Goal: Task Accomplishment & Management: Manage account settings

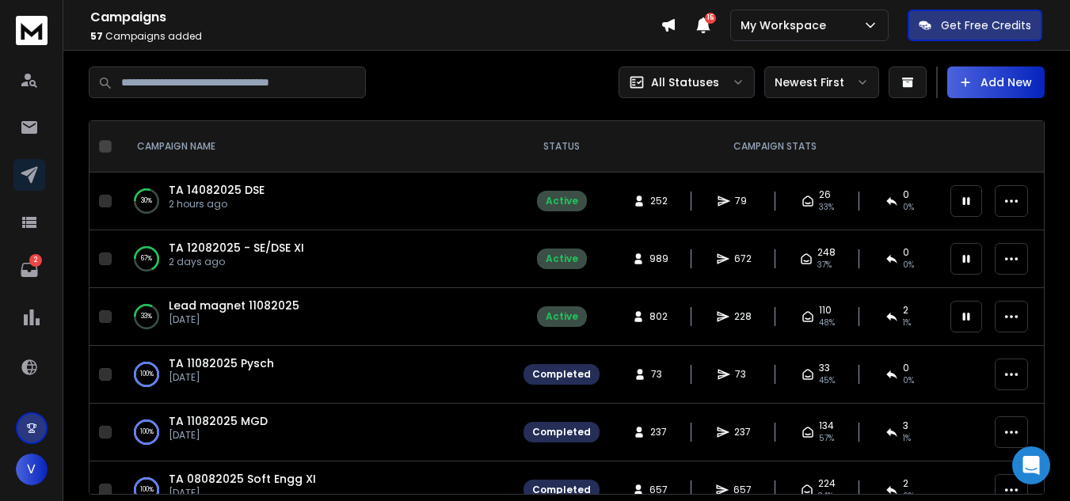
click at [257, 242] on span "TA 12082025 - SE/DSE XI" at bounding box center [236, 248] width 135 height 16
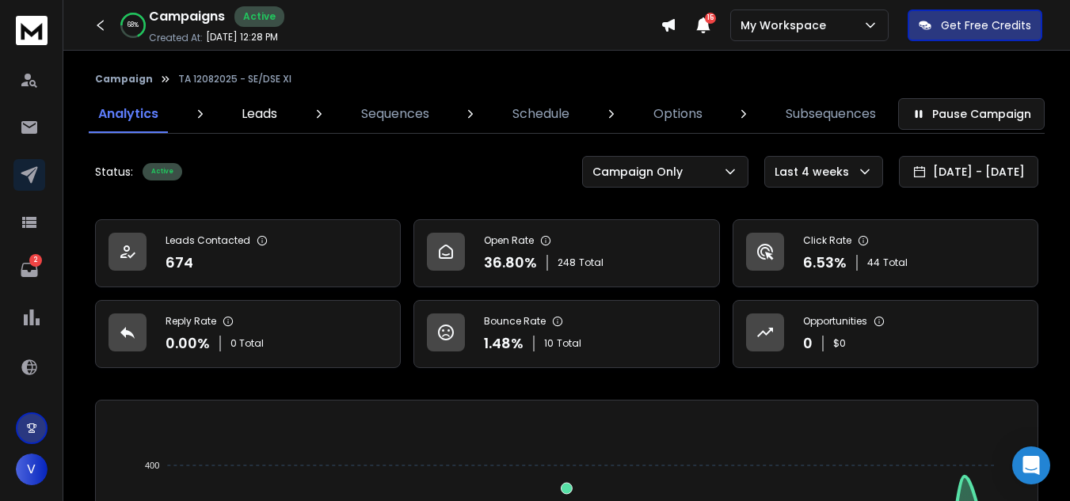
click at [272, 118] on p "Leads" at bounding box center [260, 114] width 36 height 19
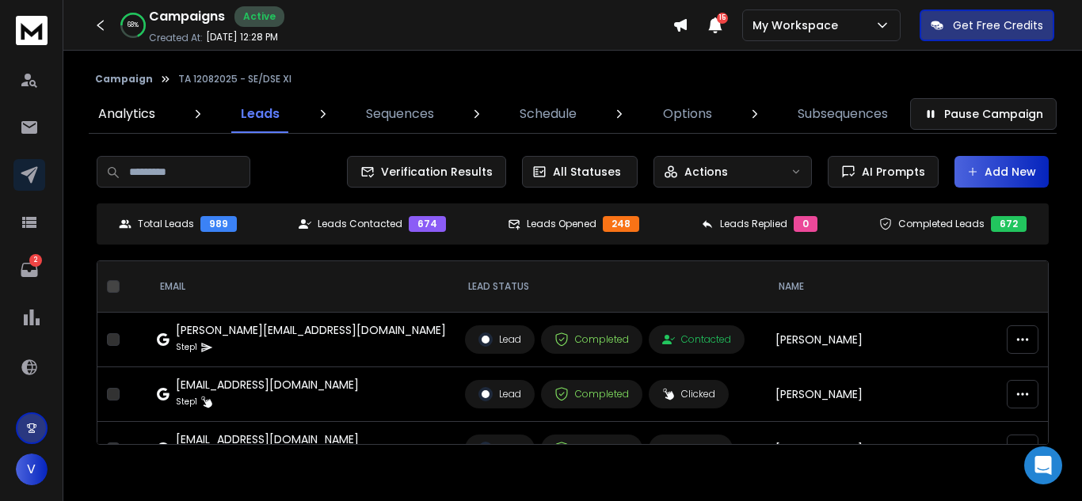
click at [137, 125] on link "Analytics" at bounding box center [127, 114] width 76 height 38
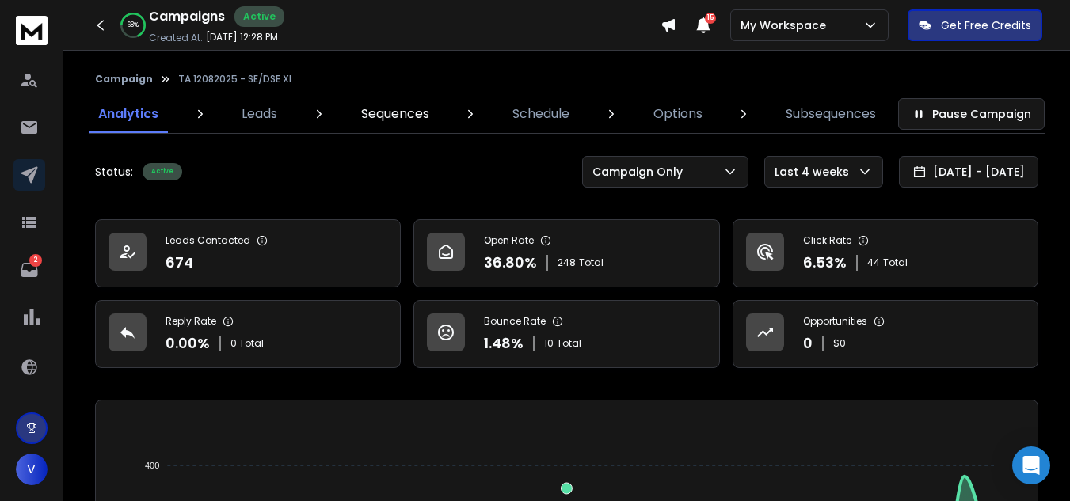
click at [413, 116] on p "Sequences" at bounding box center [395, 114] width 68 height 19
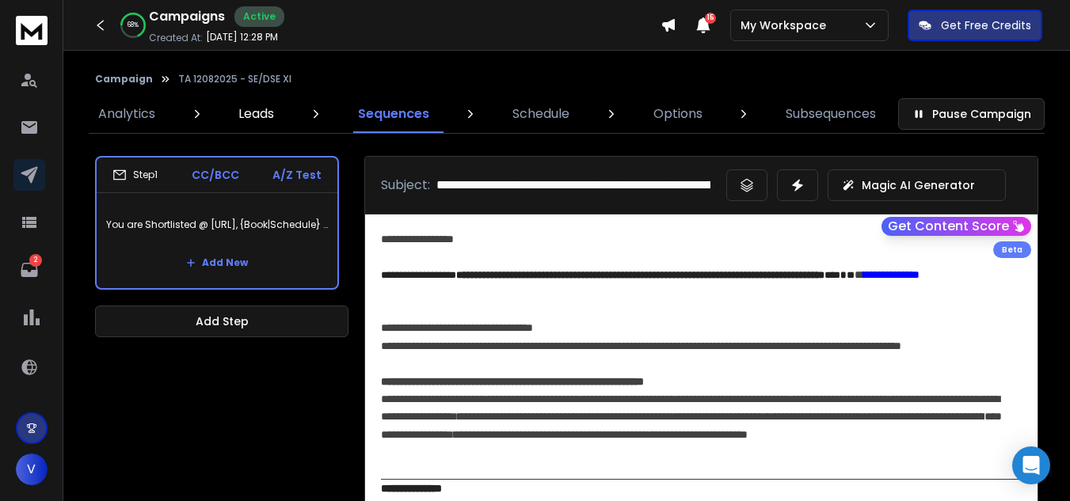
click at [261, 111] on p "Leads" at bounding box center [256, 114] width 36 height 19
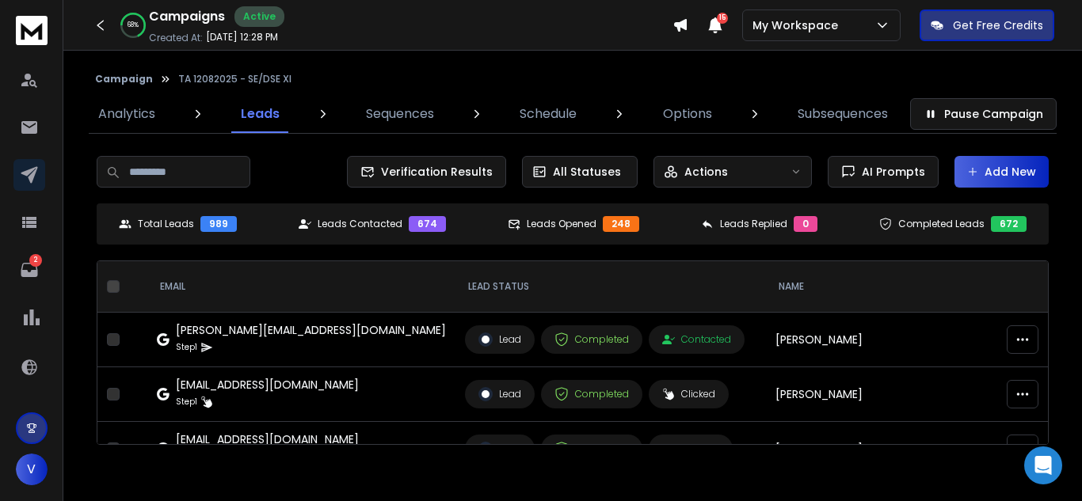
click at [1008, 170] on button "Add New" at bounding box center [1001, 172] width 94 height 32
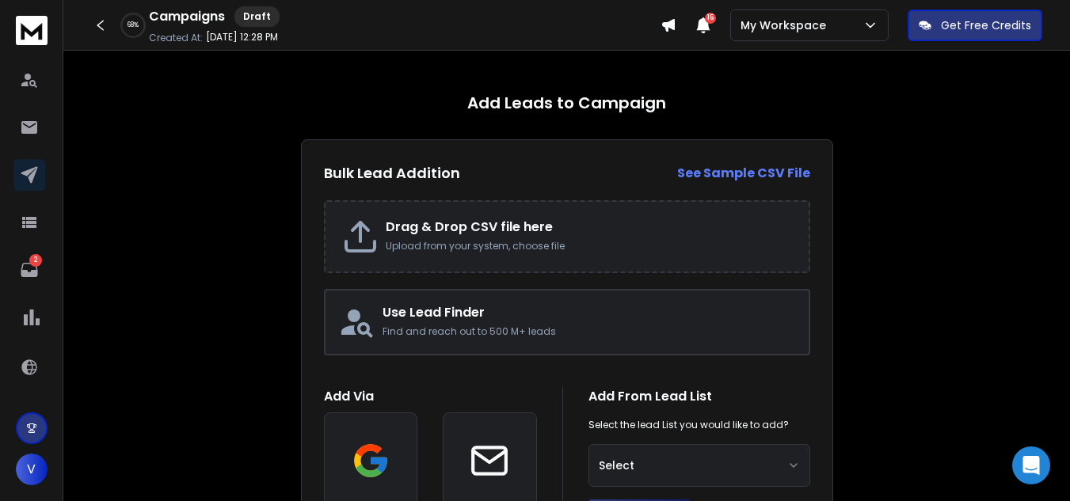
click at [477, 231] on h2 "Drag & Drop CSV file here" at bounding box center [589, 227] width 407 height 19
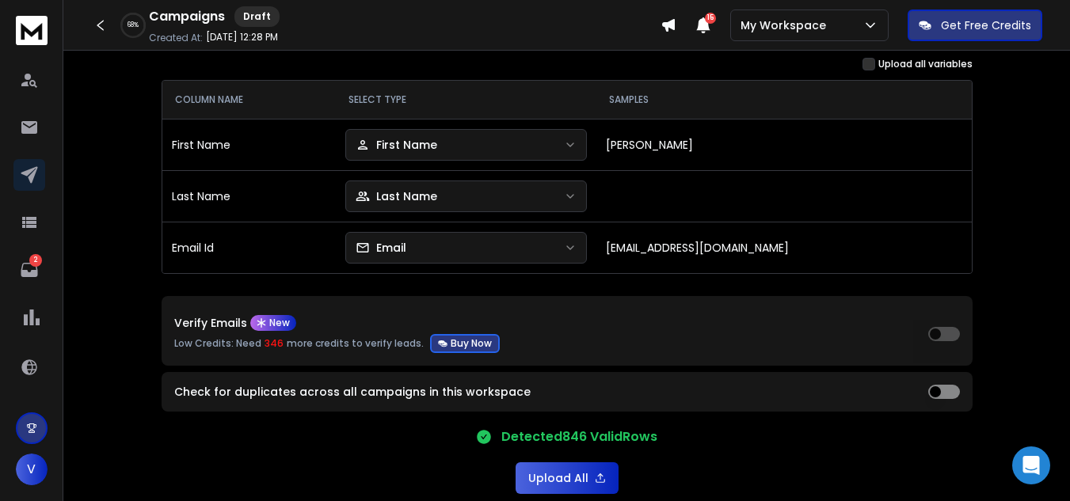
scroll to position [239, 0]
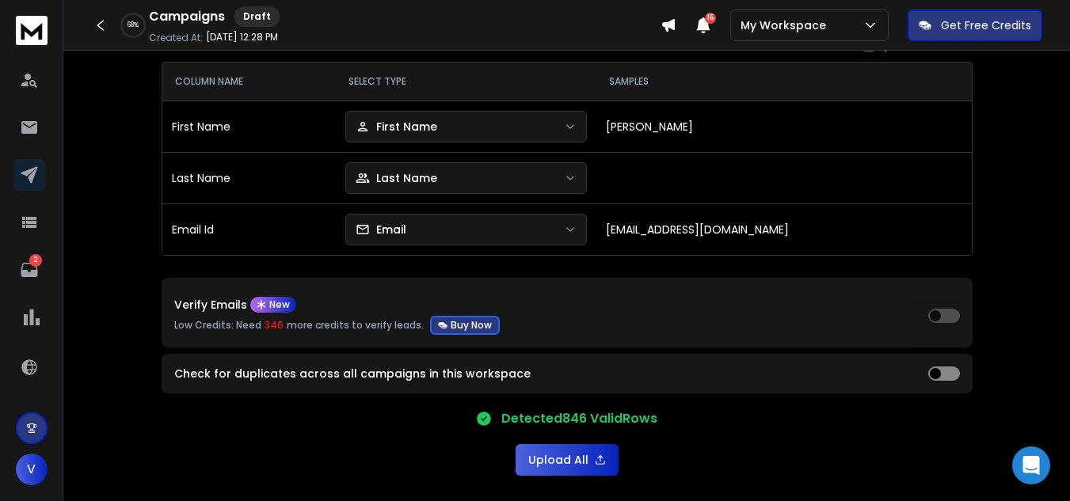
click at [542, 467] on button "Upload All" at bounding box center [567, 460] width 103 height 32
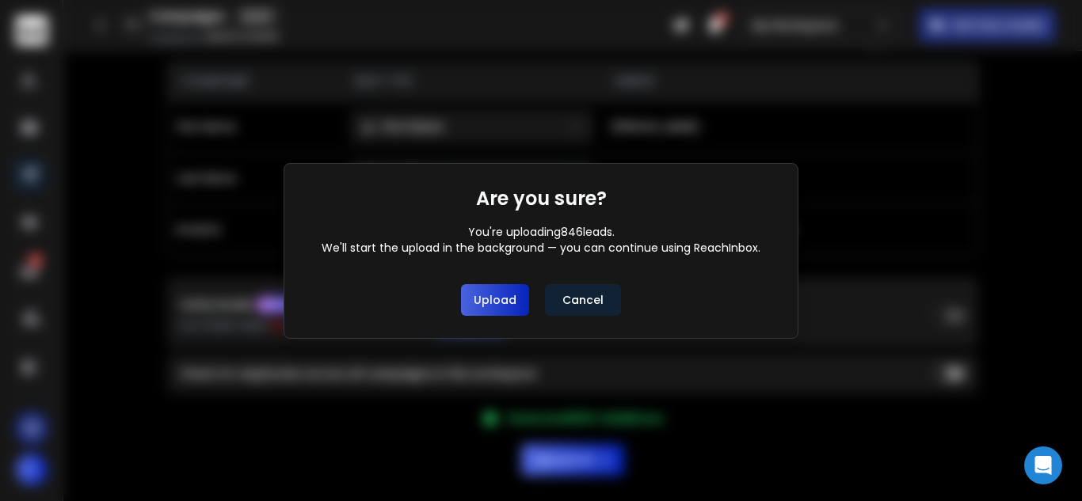
click at [490, 301] on button "Upload" at bounding box center [495, 300] width 68 height 32
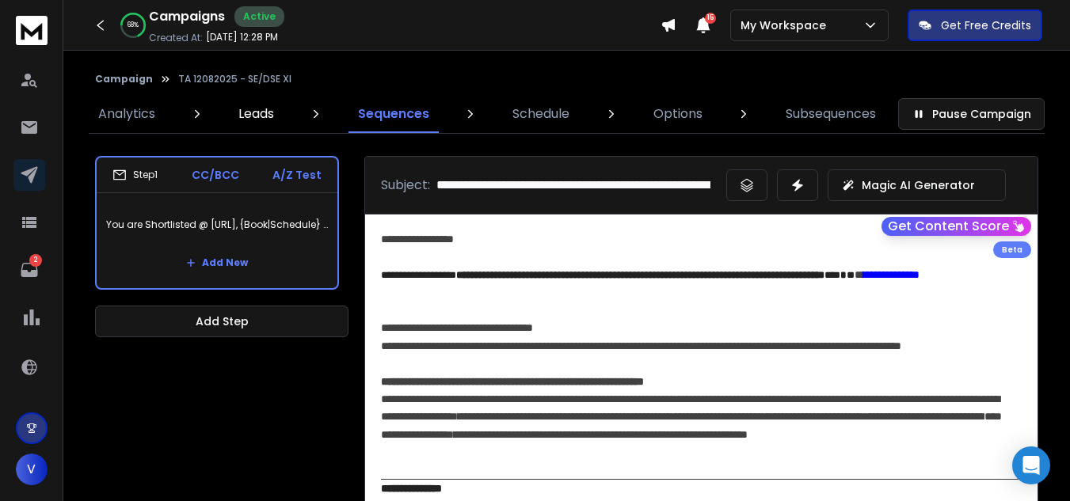
click at [261, 120] on p "Leads" at bounding box center [256, 114] width 36 height 19
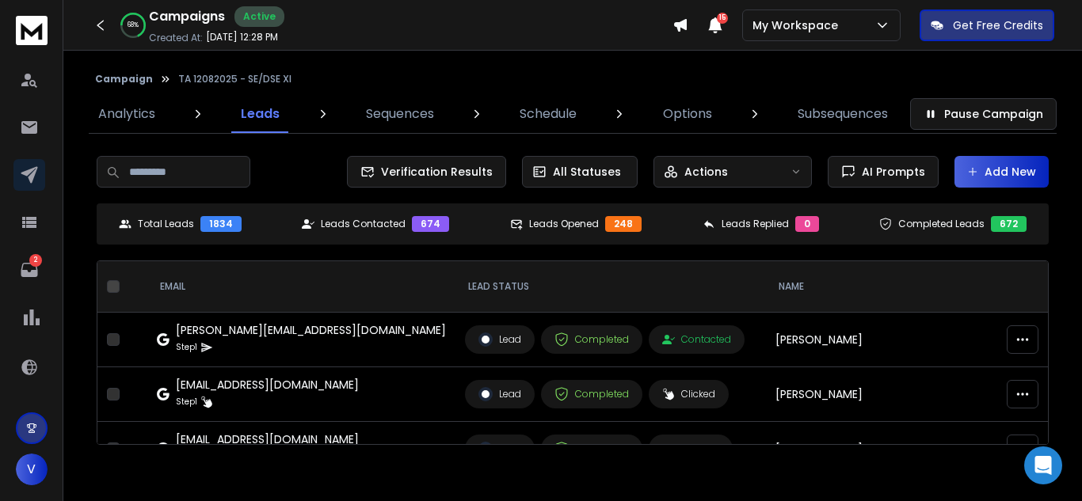
click at [992, 166] on button "Add New" at bounding box center [1001, 172] width 94 height 32
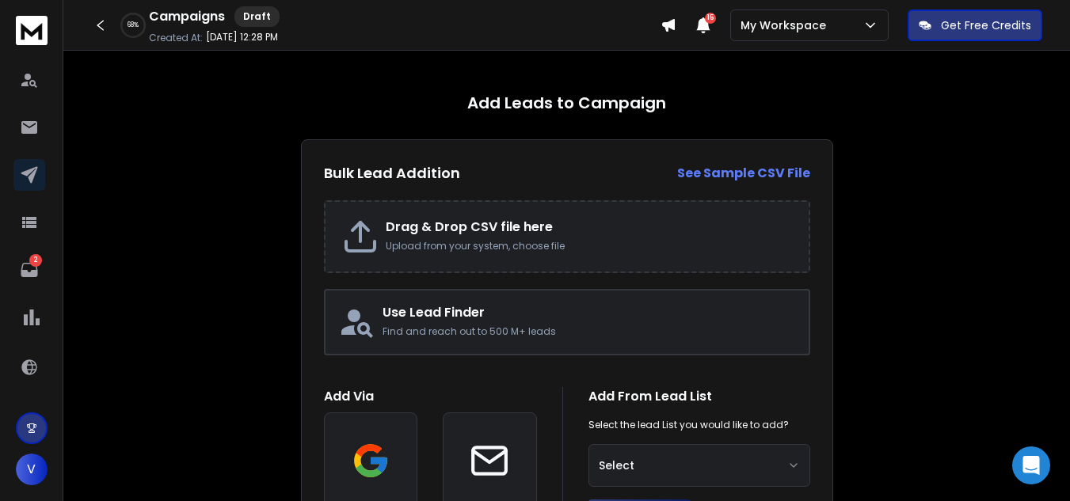
click at [487, 220] on h2 "Drag & Drop CSV file here" at bounding box center [589, 227] width 407 height 19
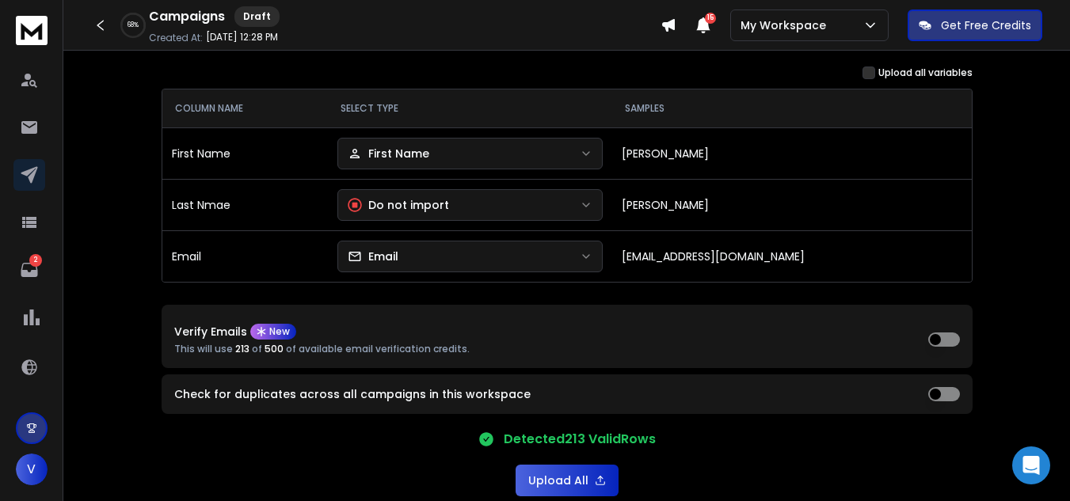
scroll to position [233, 0]
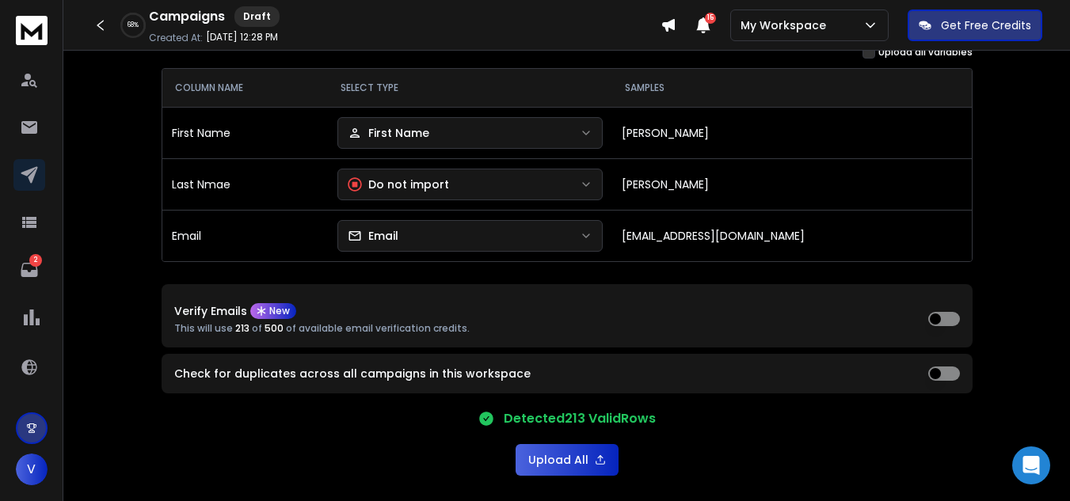
click at [537, 456] on button "Upload All" at bounding box center [567, 460] width 103 height 32
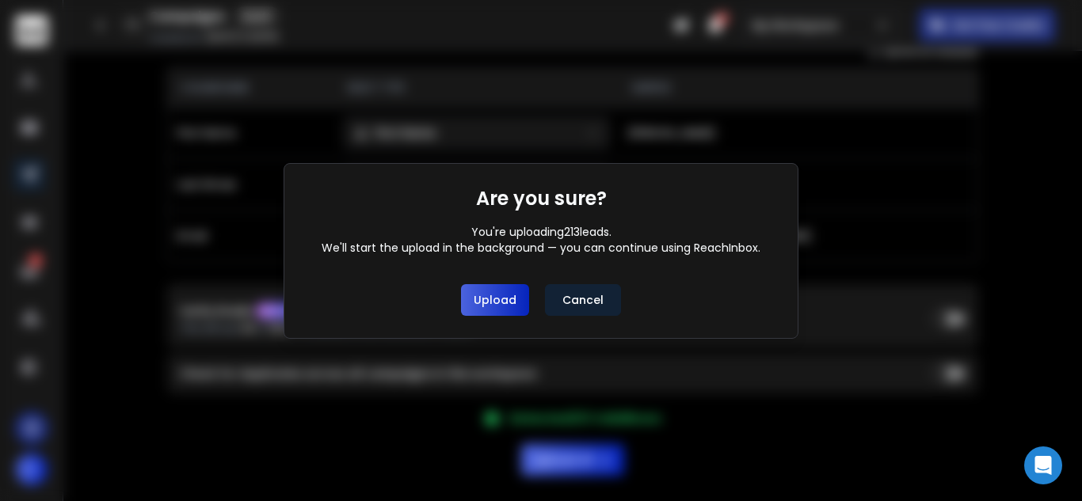
click at [495, 299] on button "Upload" at bounding box center [495, 300] width 68 height 32
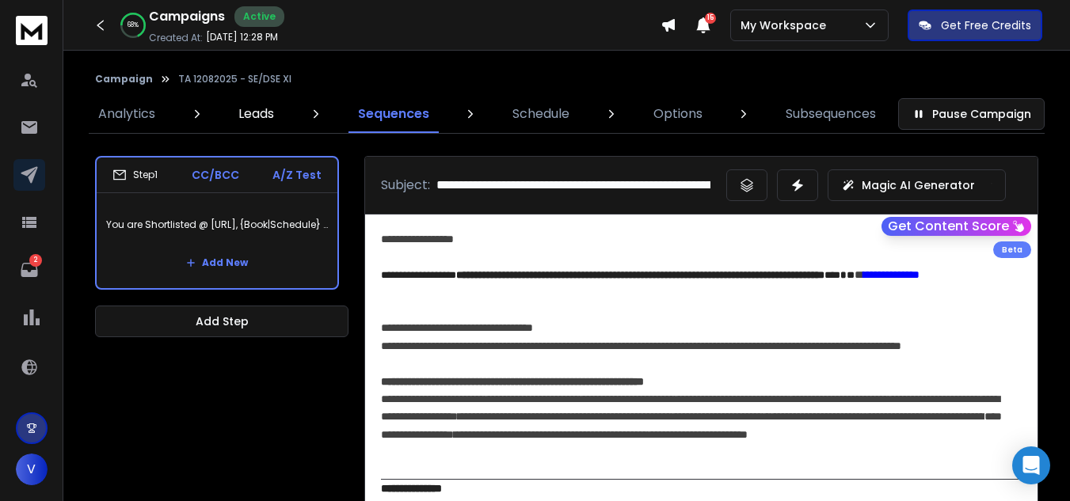
click at [274, 115] on p "Leads" at bounding box center [256, 114] width 36 height 19
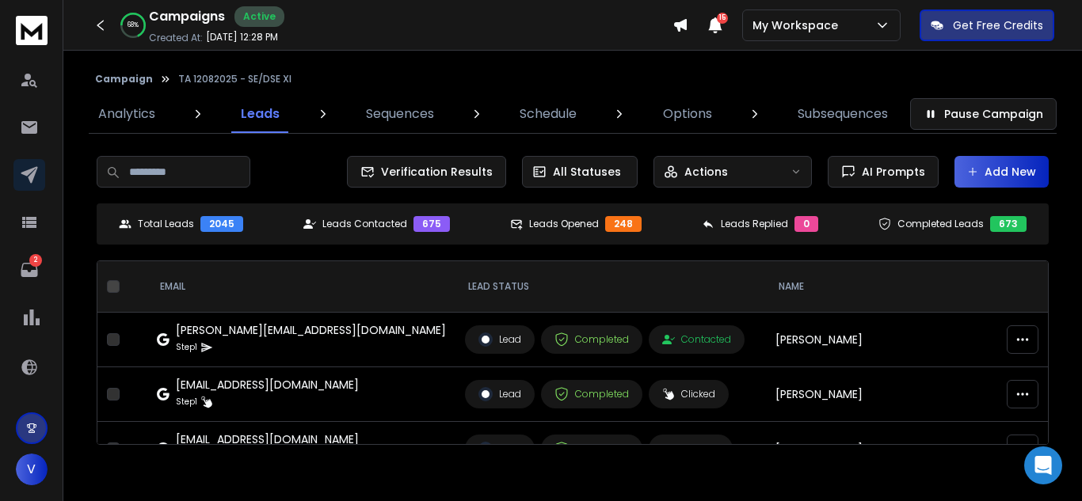
click at [991, 173] on button "Add New" at bounding box center [1001, 172] width 94 height 32
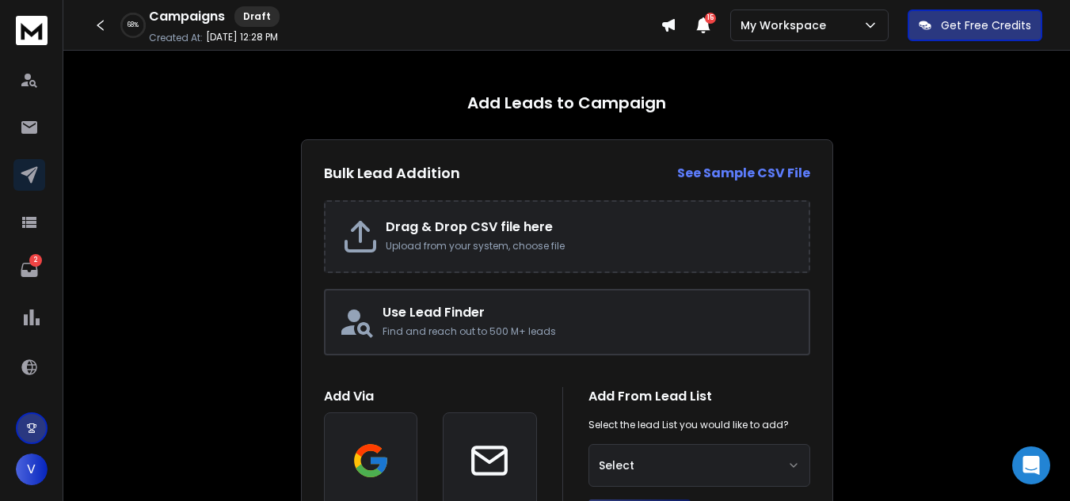
click at [469, 226] on h2 "Drag & Drop CSV file here" at bounding box center [589, 227] width 407 height 19
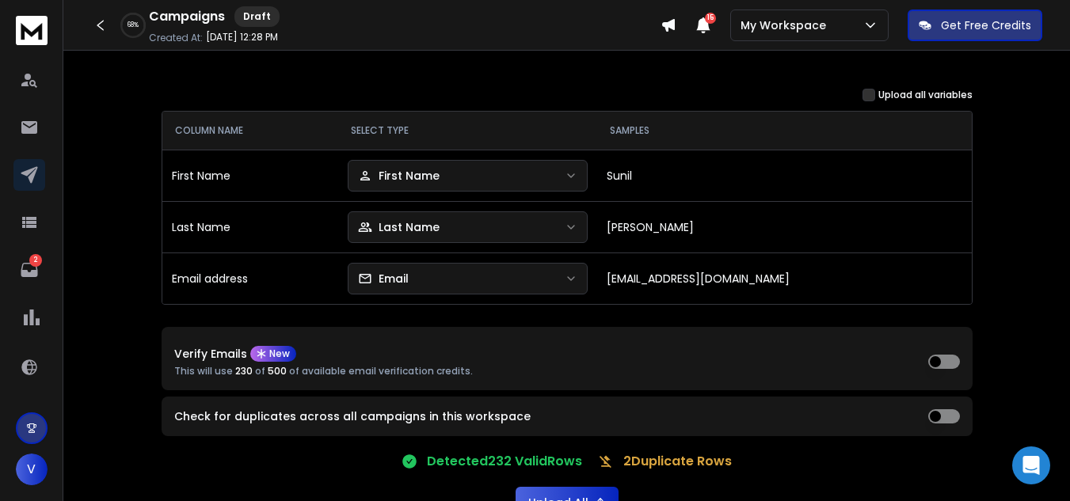
scroll to position [198, 0]
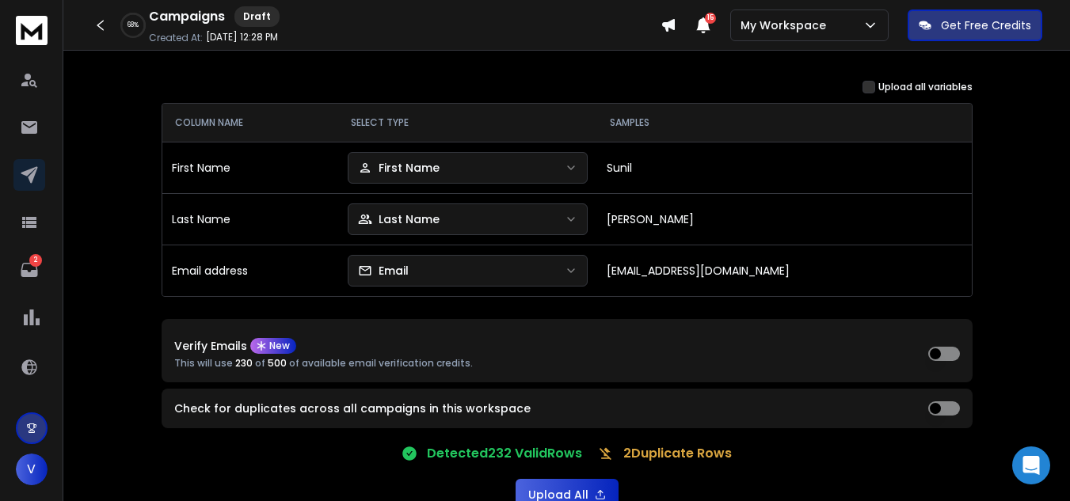
click at [547, 497] on button "Upload All" at bounding box center [567, 495] width 103 height 32
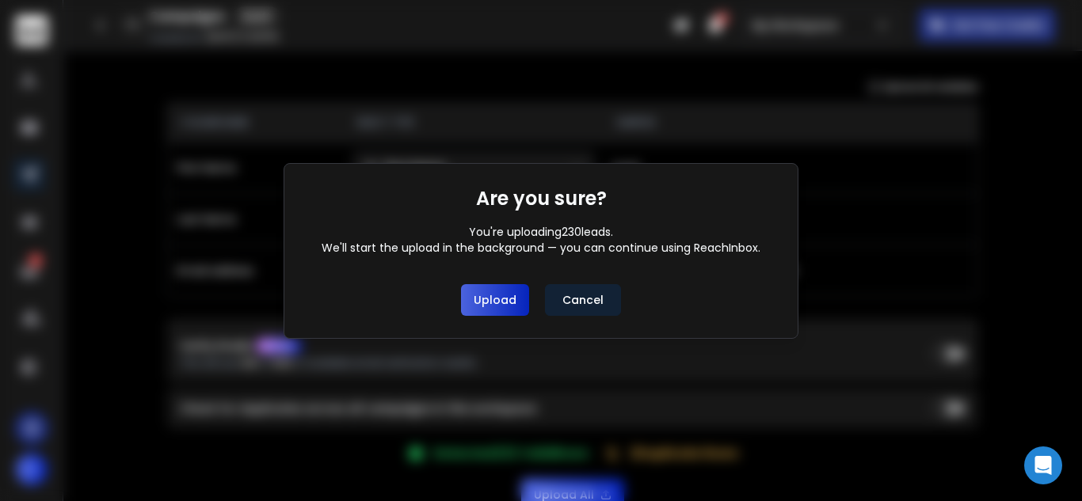
click at [493, 303] on button "Upload" at bounding box center [495, 300] width 68 height 32
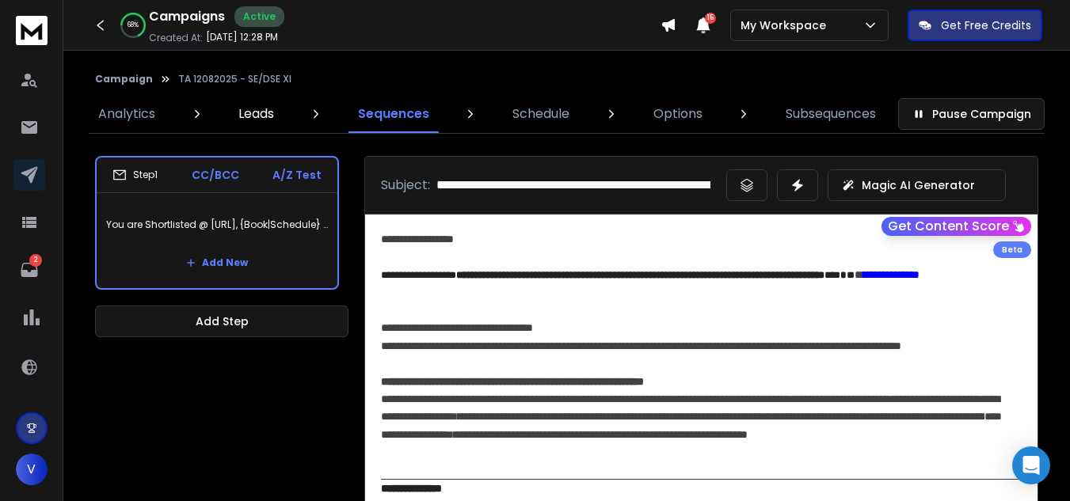
click at [257, 116] on p "Leads" at bounding box center [256, 114] width 36 height 19
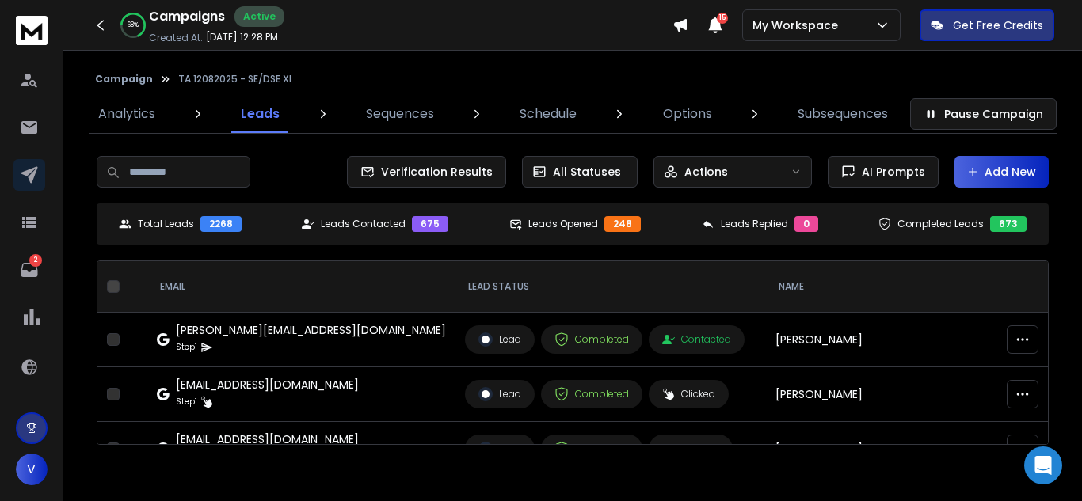
click at [992, 168] on button "Add New" at bounding box center [1001, 172] width 94 height 32
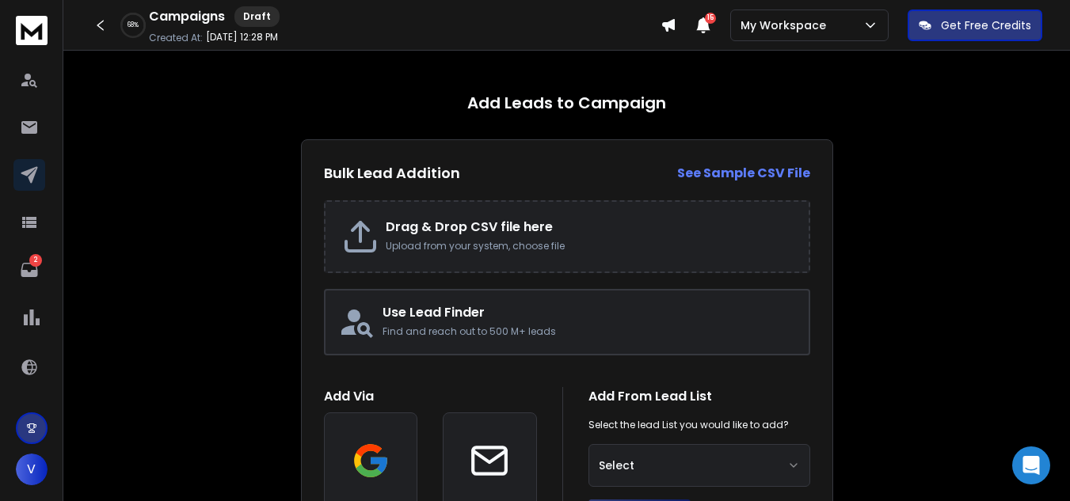
click at [424, 223] on h2 "Drag & Drop CSV file here" at bounding box center [589, 227] width 407 height 19
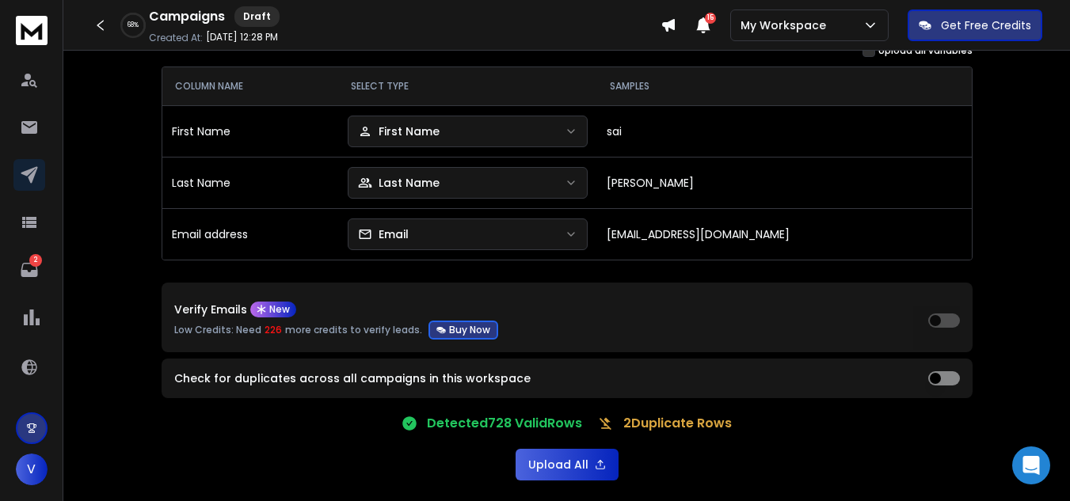
scroll to position [239, 0]
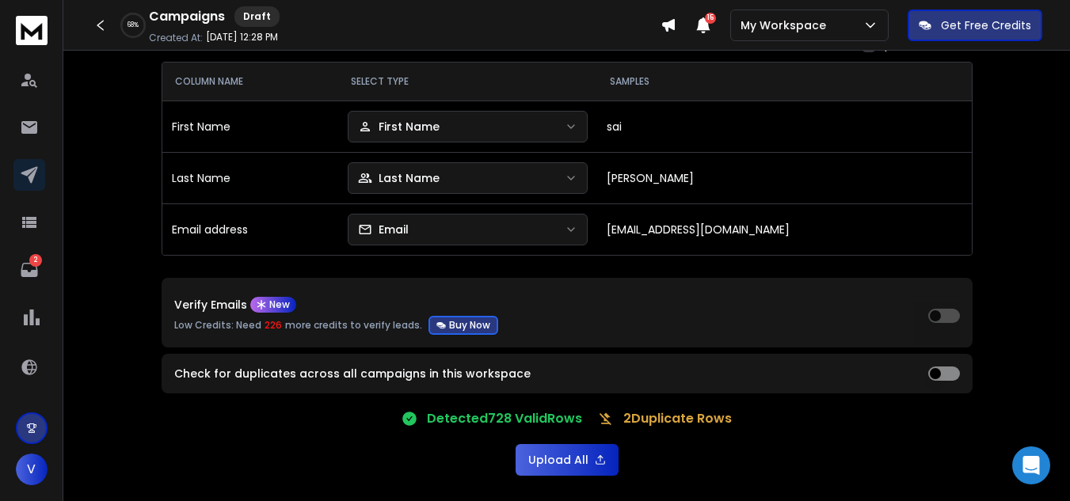
click at [559, 455] on button "Upload All" at bounding box center [567, 460] width 103 height 32
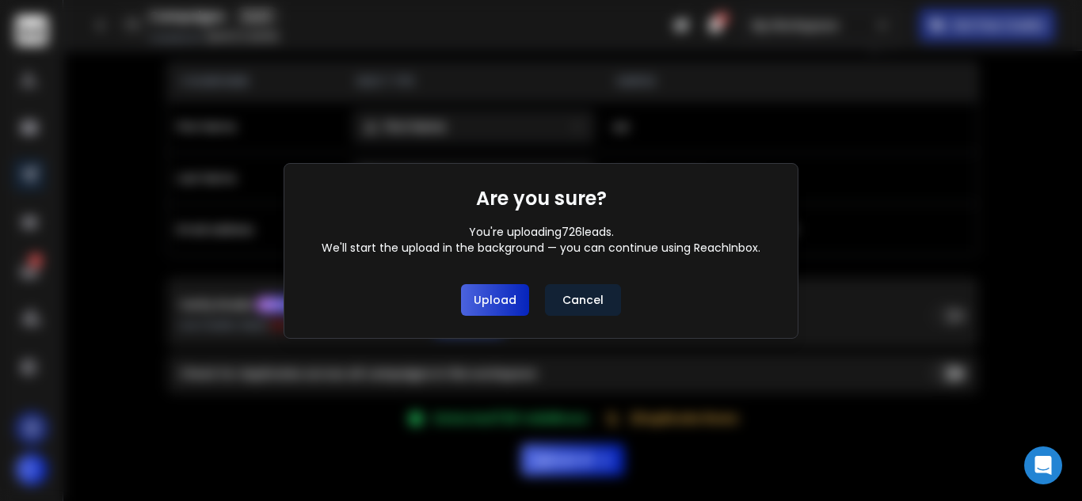
click at [489, 295] on button "Upload" at bounding box center [495, 300] width 68 height 32
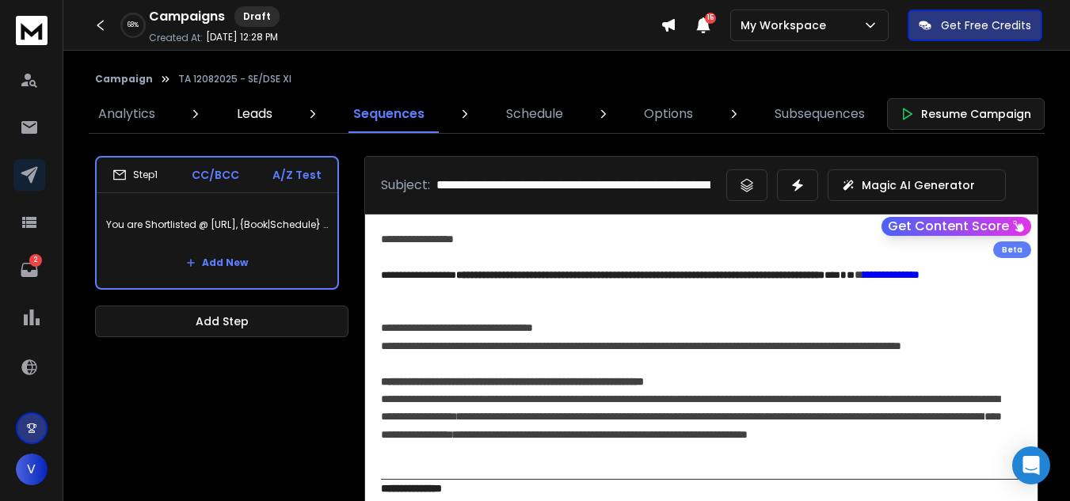
click at [256, 117] on p "Leads" at bounding box center [255, 114] width 36 height 19
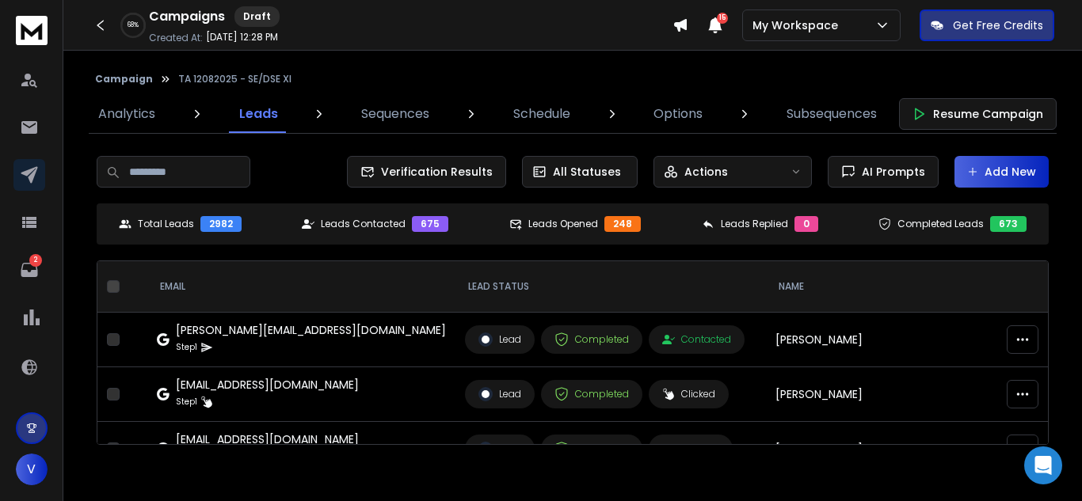
click at [115, 70] on div "Campaign TA 12082025 - SE/DSE XI" at bounding box center [573, 79] width 968 height 25
click at [116, 78] on button "Campaign" at bounding box center [124, 79] width 58 height 13
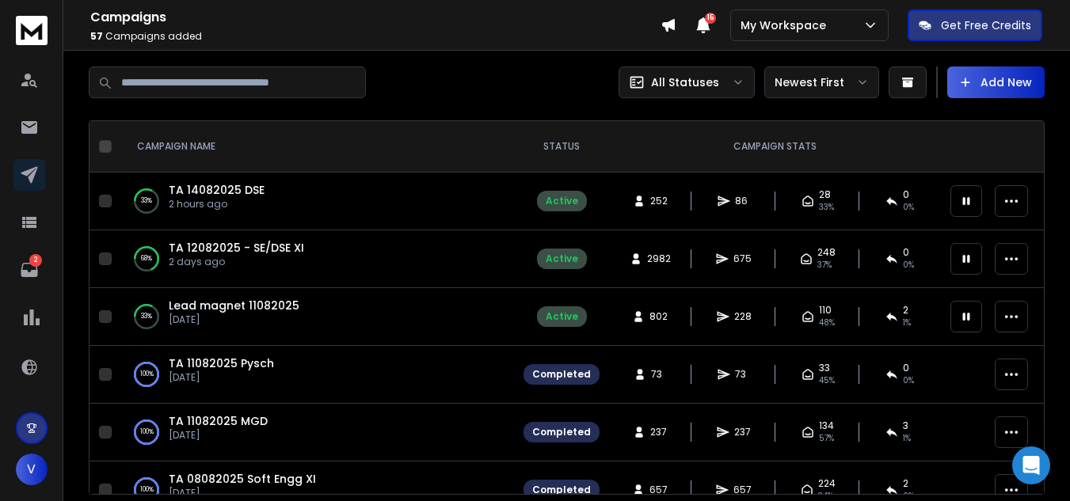
click at [215, 247] on span "TA 12082025 - SE/DSE XI" at bounding box center [236, 248] width 135 height 16
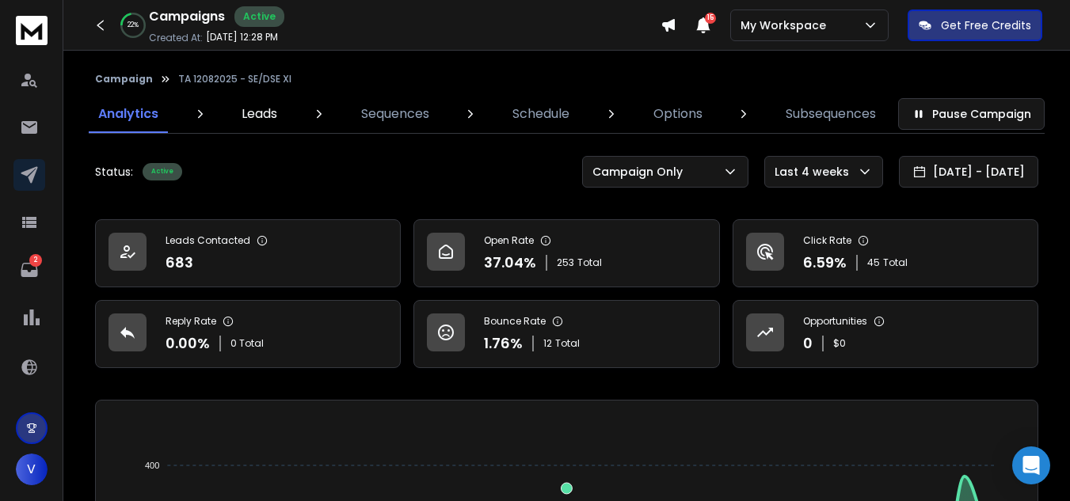
click at [249, 112] on p "Leads" at bounding box center [260, 114] width 36 height 19
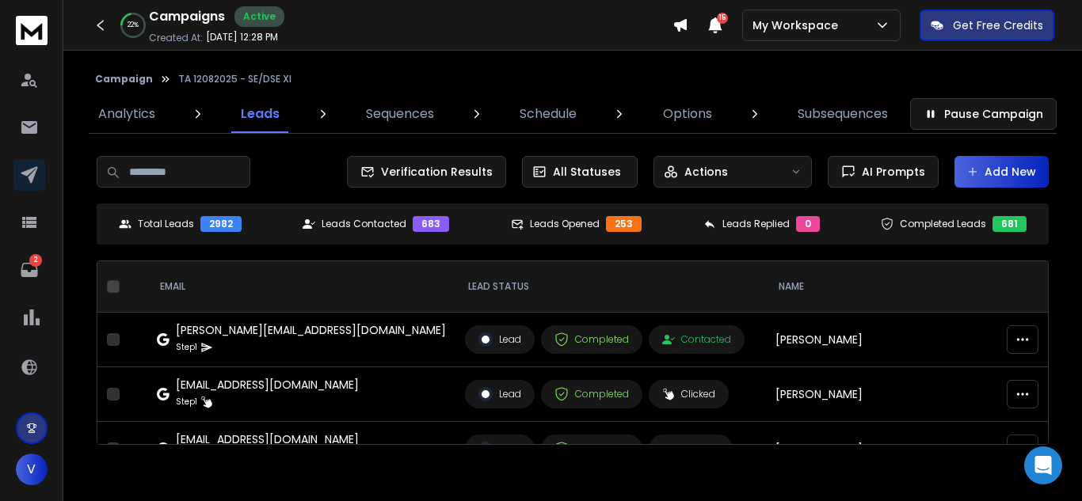
click at [120, 80] on button "Campaign" at bounding box center [124, 79] width 58 height 13
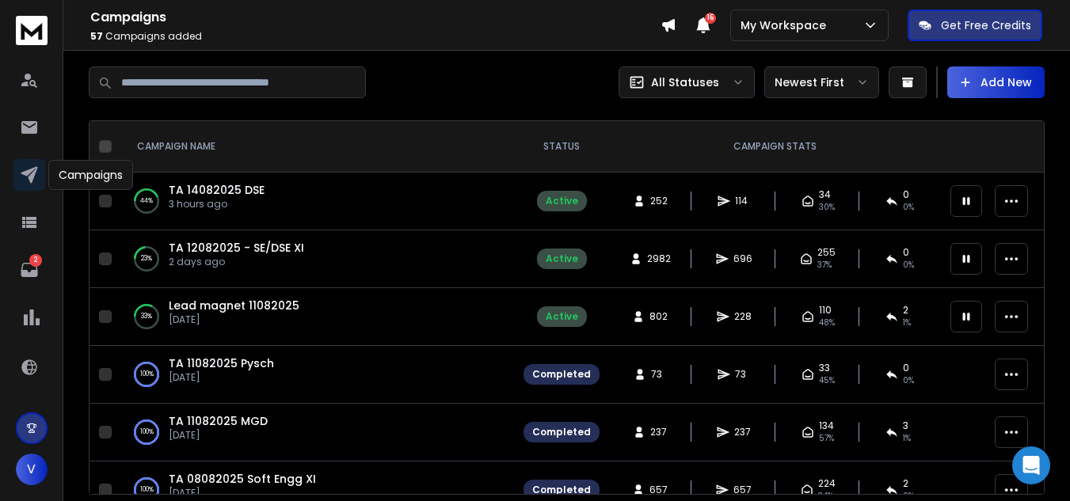
click at [33, 166] on icon at bounding box center [29, 175] width 19 height 19
click at [25, 131] on icon at bounding box center [29, 127] width 16 height 13
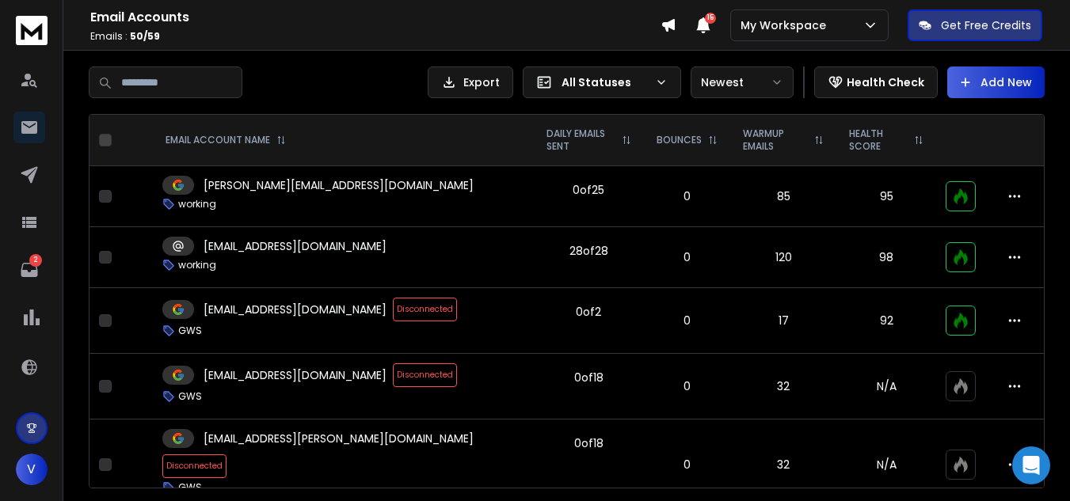
click at [299, 190] on p "rajib.s@valuematrix.tv" at bounding box center [339, 185] width 270 height 16
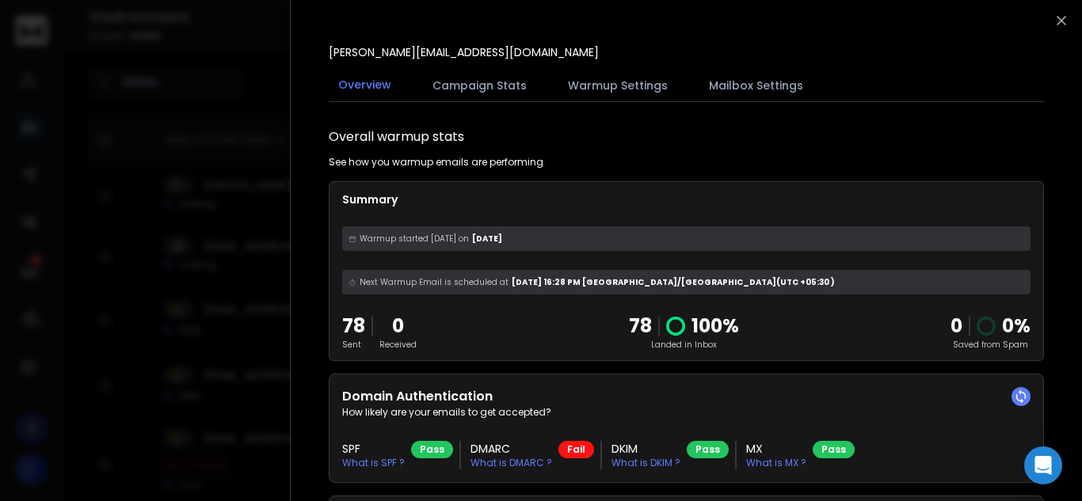
click at [748, 82] on button "Mailbox Settings" at bounding box center [755, 85] width 113 height 35
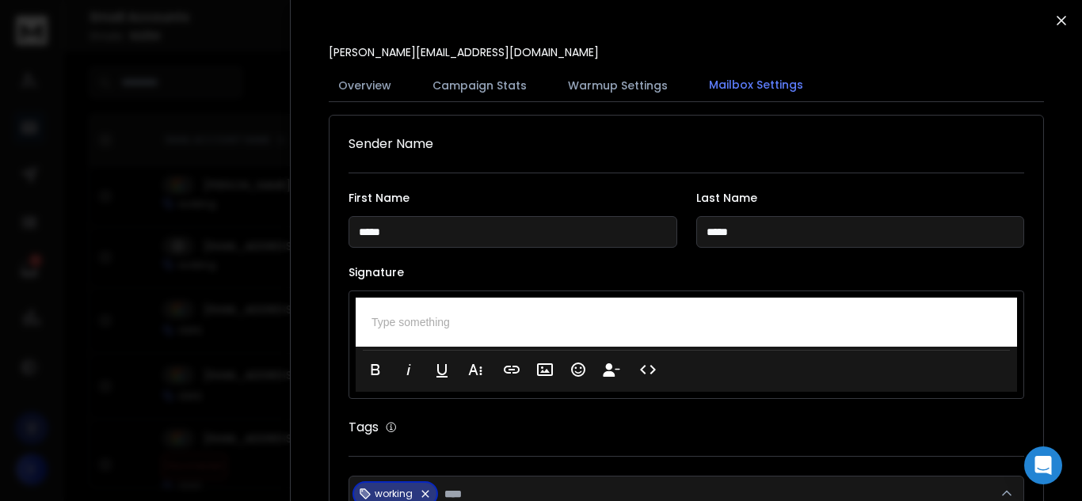
click at [1057, 18] on icon "button" at bounding box center [1061, 21] width 8 height 8
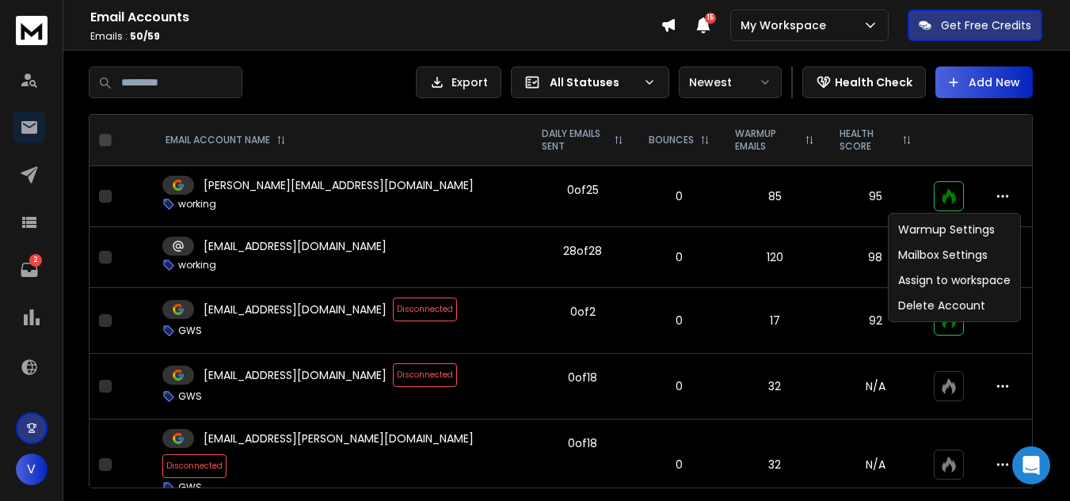
click at [998, 194] on icon at bounding box center [1003, 196] width 14 height 14
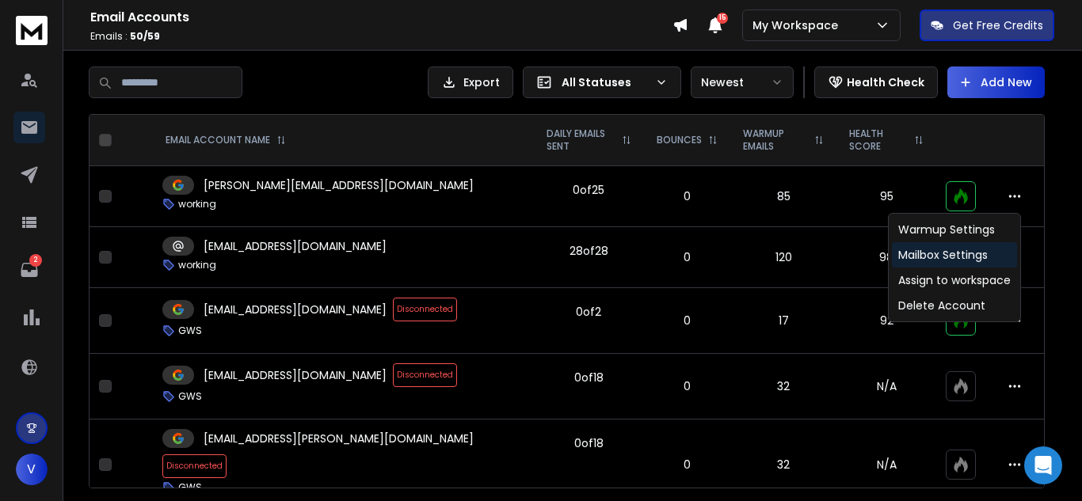
click at [951, 251] on div "Mailbox Settings" at bounding box center [954, 254] width 125 height 25
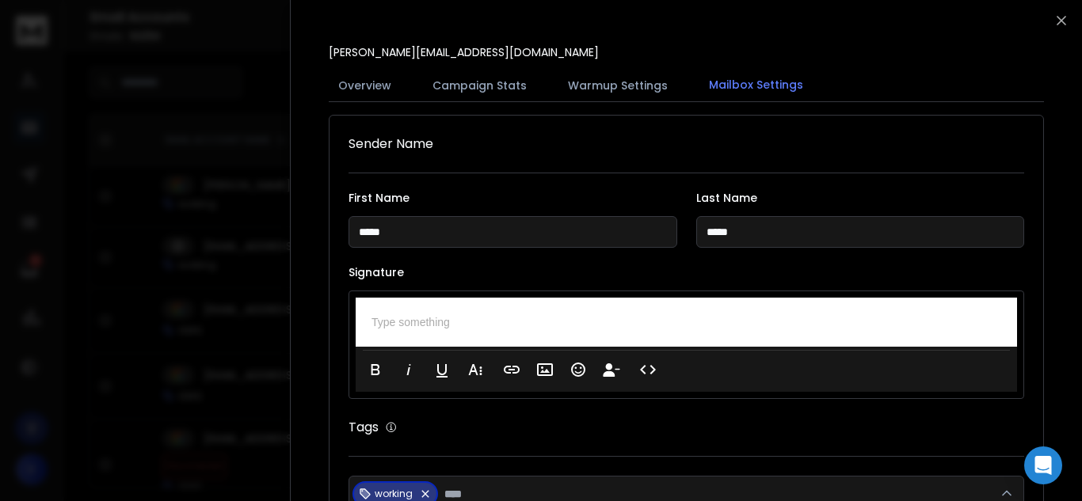
click at [349, 79] on button "Overview" at bounding box center [365, 85] width 72 height 35
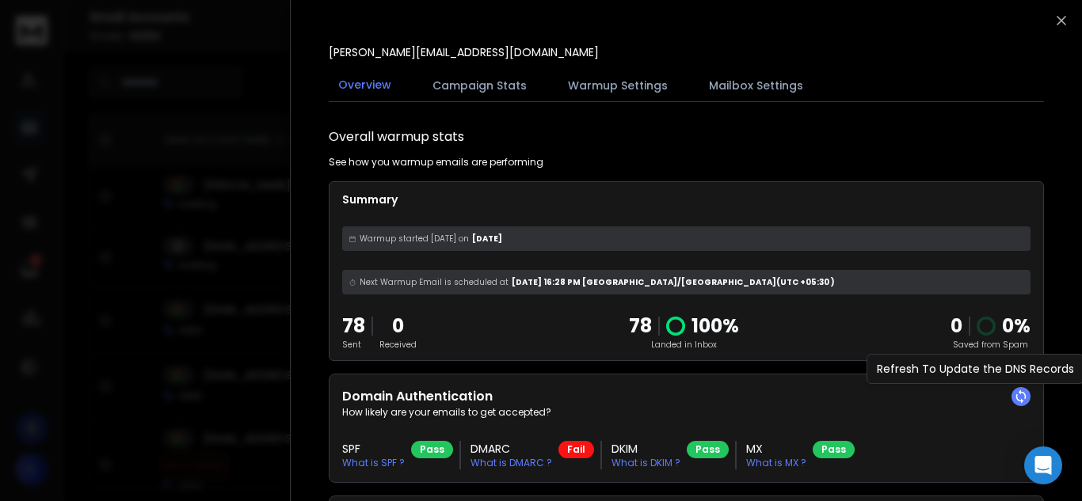
click at [1016, 397] on icon at bounding box center [1021, 397] width 16 height 16
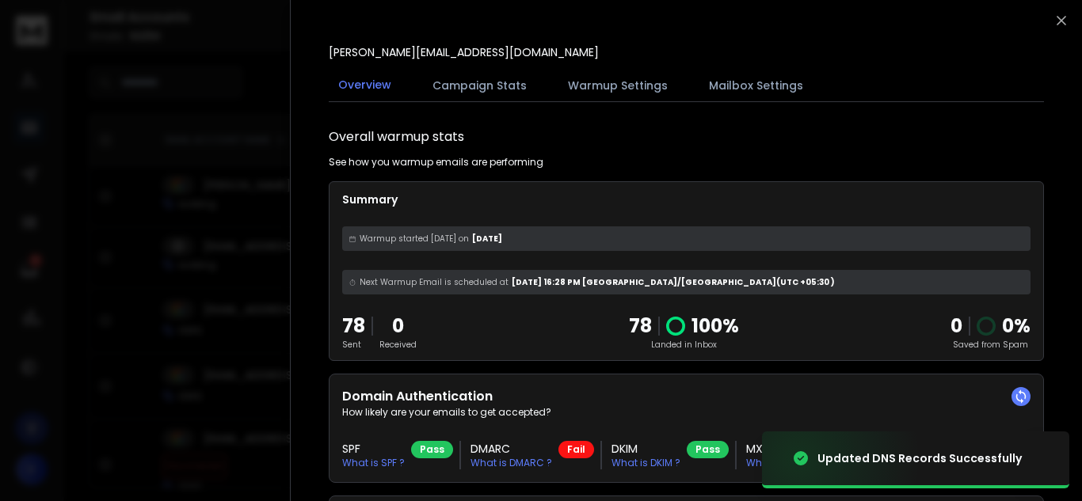
click at [1016, 397] on icon at bounding box center [1021, 397] width 16 height 16
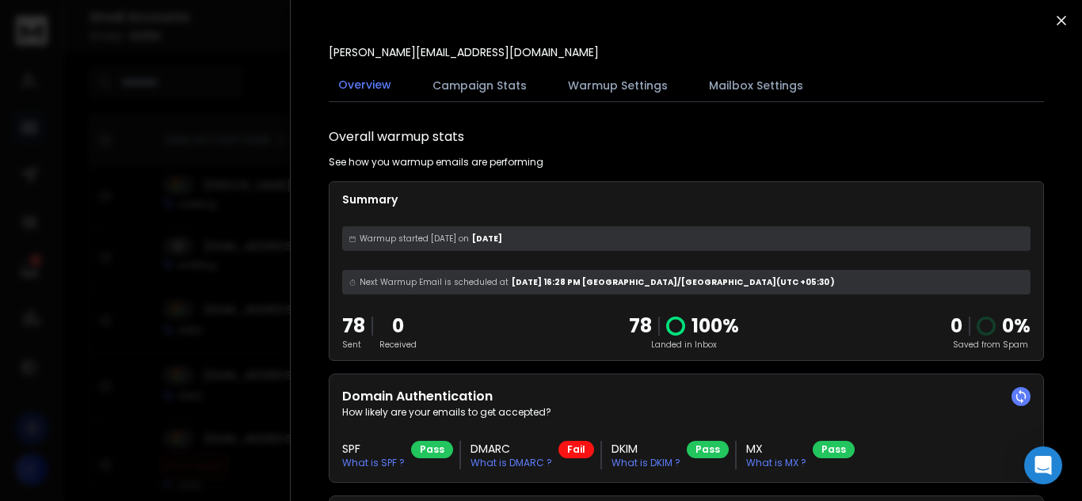
click at [1059, 25] on icon "button" at bounding box center [1061, 21] width 16 height 16
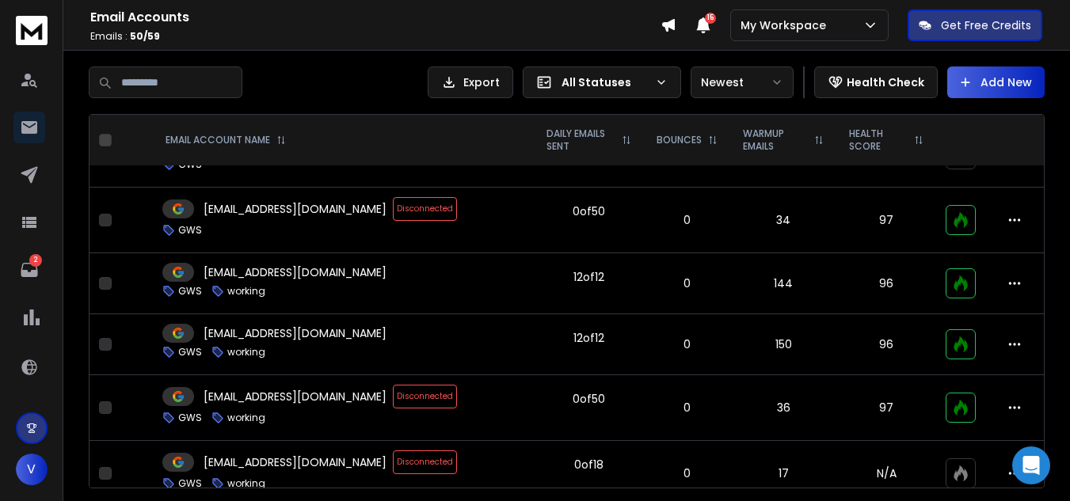
scroll to position [557, 0]
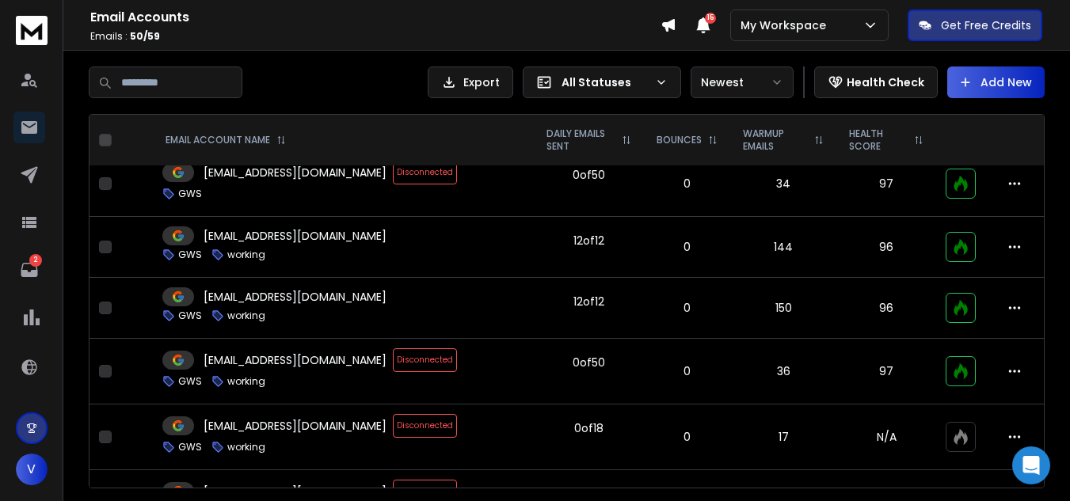
click at [273, 228] on p "aditya@valuematrx.com" at bounding box center [295, 236] width 183 height 16
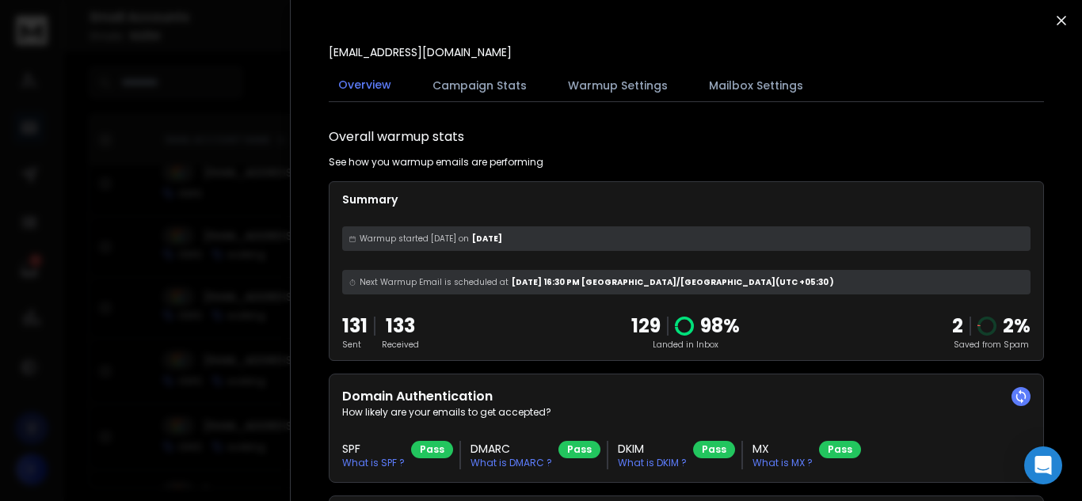
click at [1056, 18] on icon "button" at bounding box center [1061, 21] width 16 height 16
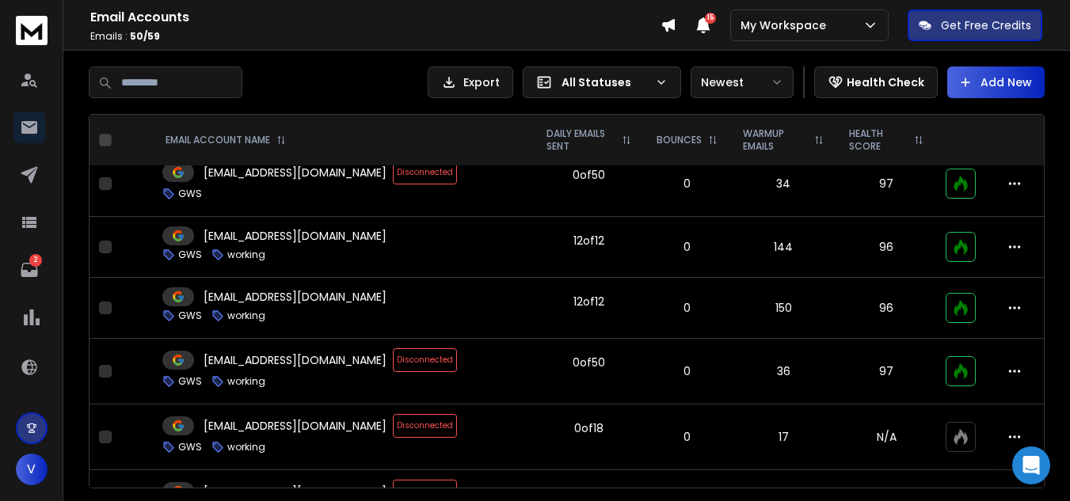
scroll to position [0, 0]
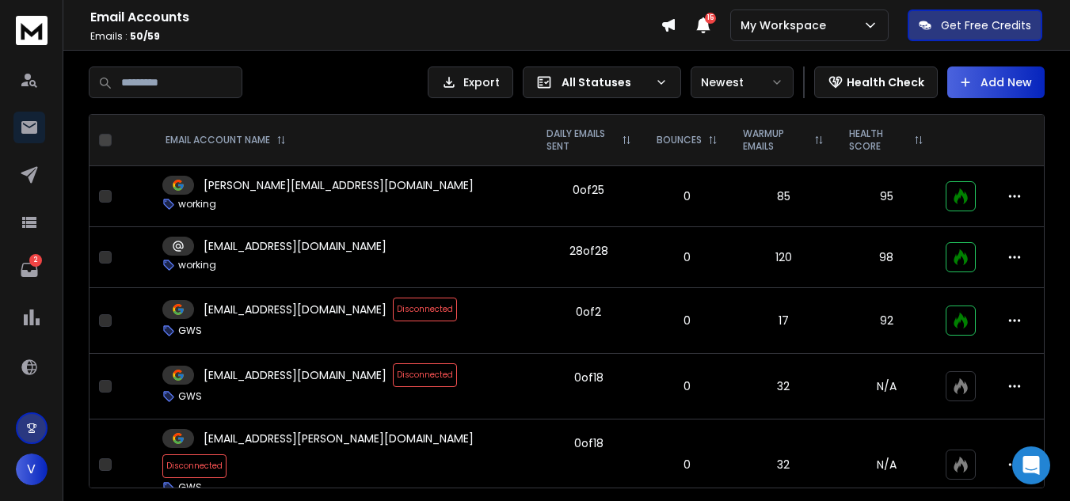
click at [281, 181] on p "rajib.s@valuematrix.tv" at bounding box center [339, 185] width 270 height 16
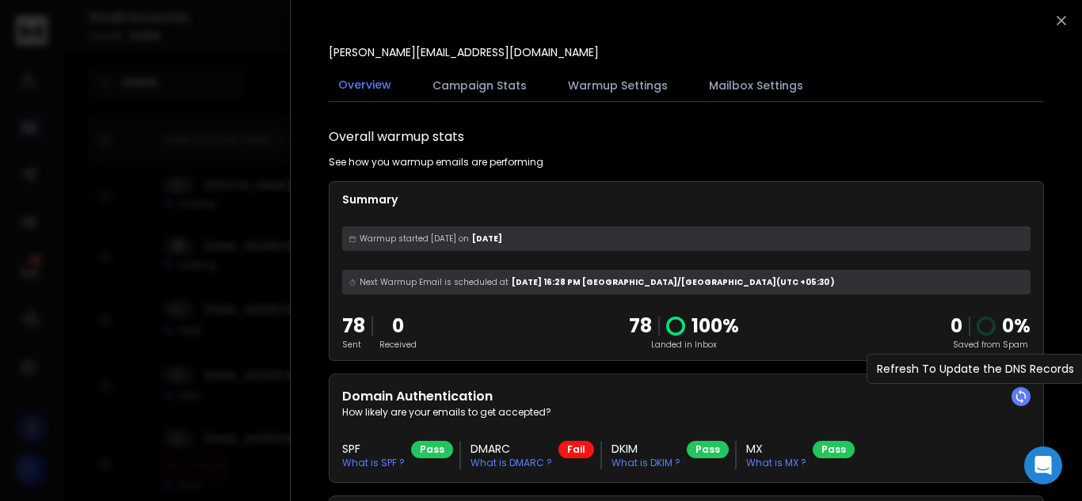
click at [1019, 399] on icon at bounding box center [1021, 397] width 16 height 16
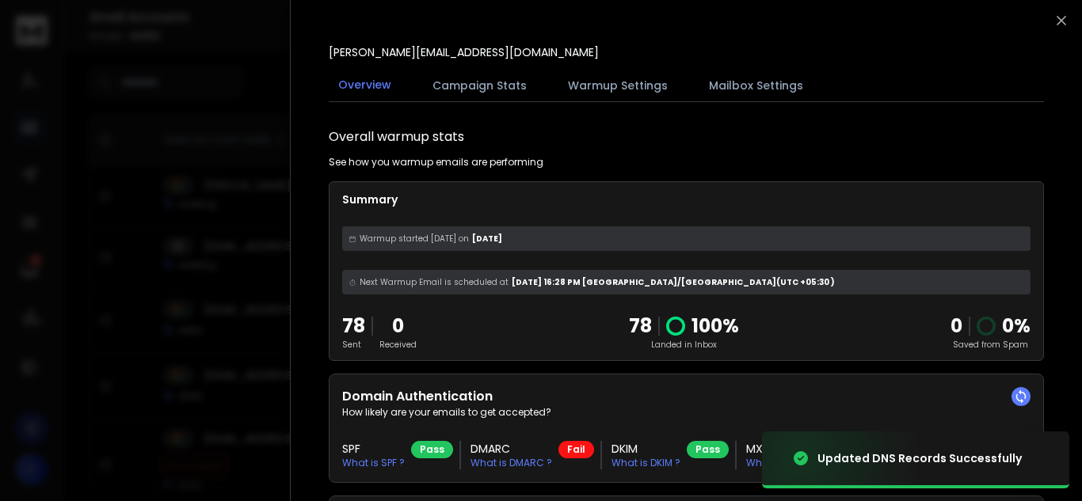
click at [888, 402] on h2 "Domain Authentication" at bounding box center [686, 396] width 688 height 19
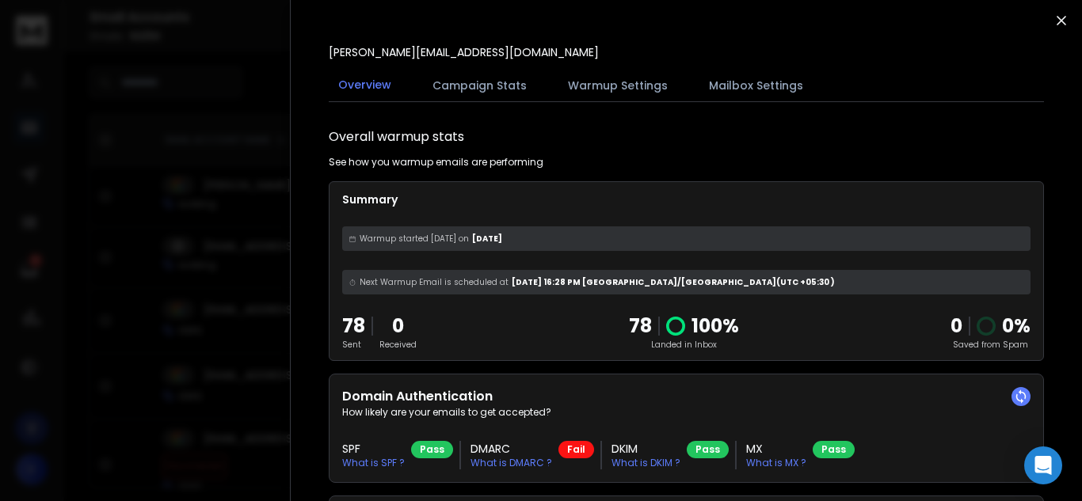
click at [1058, 17] on icon "button" at bounding box center [1061, 21] width 16 height 16
